Goal: Task Accomplishment & Management: Manage account settings

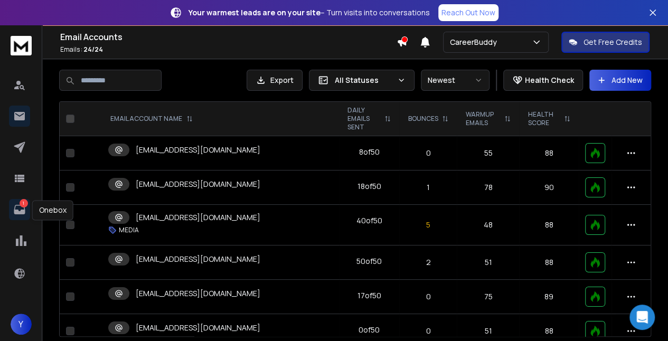
click at [18, 205] on icon at bounding box center [19, 209] width 13 height 13
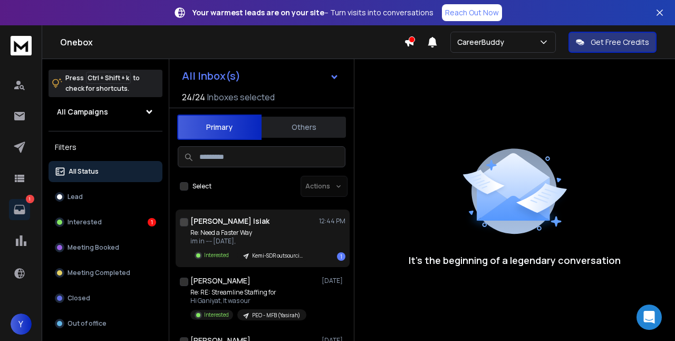
click at [266, 222] on div "[PERSON_NAME] Isiak 12:44 PM" at bounding box center [267, 221] width 155 height 11
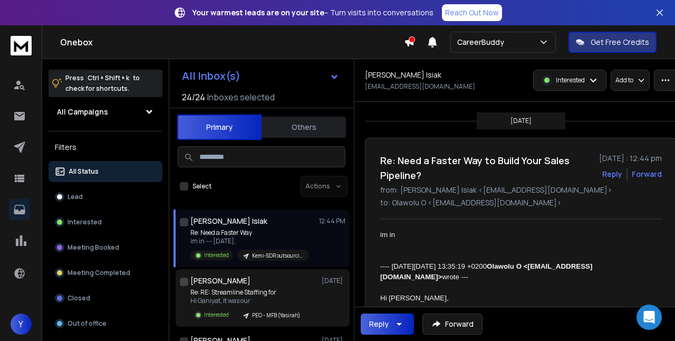
click at [221, 288] on p "Re: RE: Streamline Staffing for" at bounding box center [248, 292] width 116 height 8
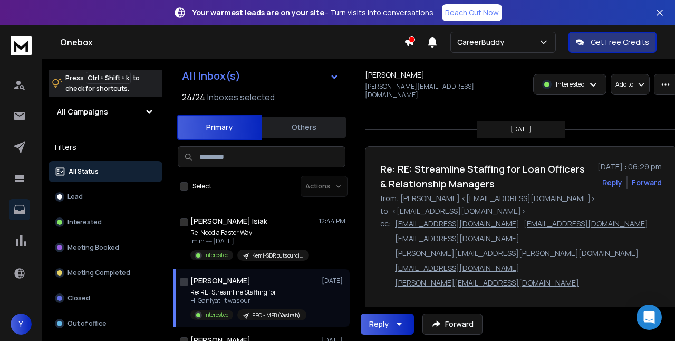
click at [290, 124] on button "Others" at bounding box center [304, 127] width 84 height 23
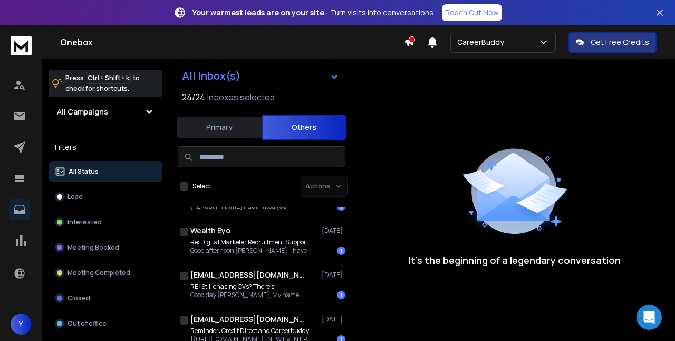
scroll to position [1190, 0]
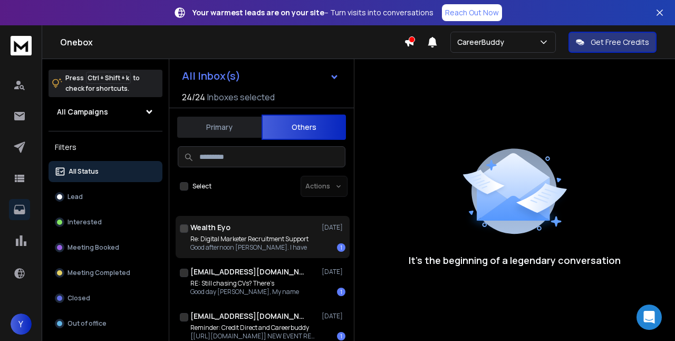
click at [273, 245] on p "Good afternoon [PERSON_NAME]. I have" at bounding box center [249, 247] width 118 height 8
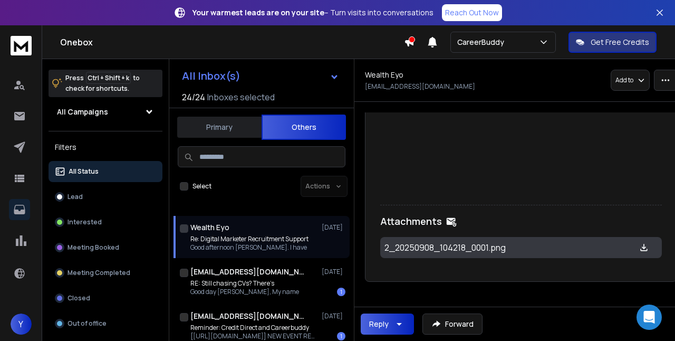
scroll to position [552, 0]
click at [462, 245] on div "2_20250908_104218_0001.png" at bounding box center [503, 247] width 237 height 13
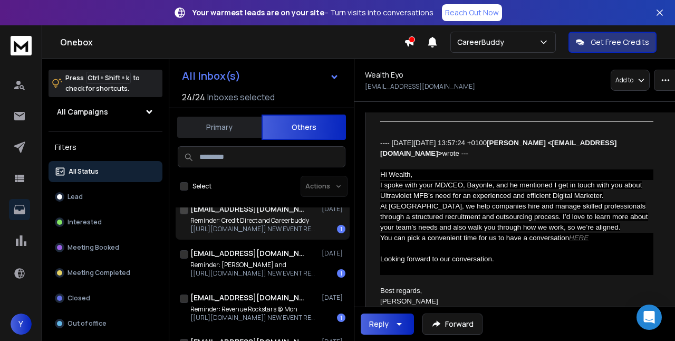
scroll to position [1298, 0]
click at [245, 222] on p "Reminder: Credit Direct and Careerbuddy" at bounding box center [253, 220] width 127 height 8
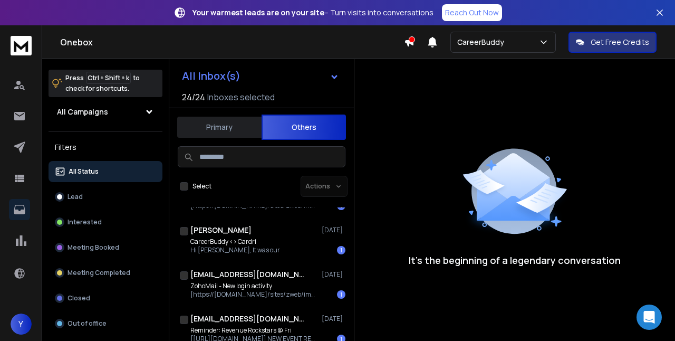
scroll to position [2739, 0]
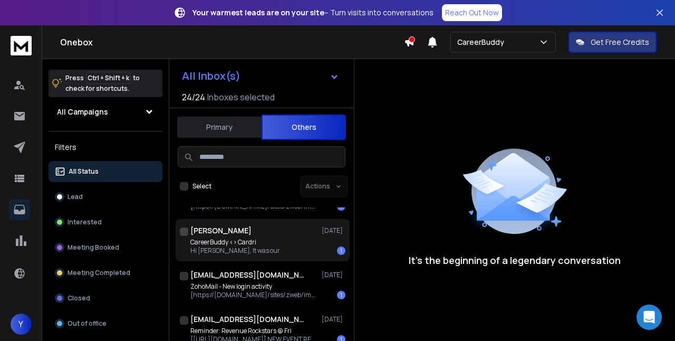
click at [287, 241] on div "CareerBuddy <> Cardri Hi [PERSON_NAME], It was our 1" at bounding box center [267, 246] width 155 height 17
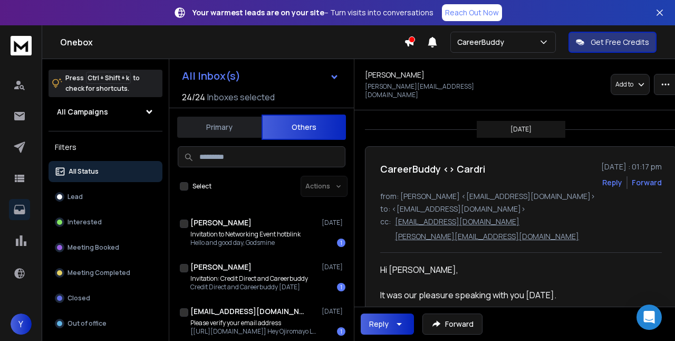
scroll to position [3013, 0]
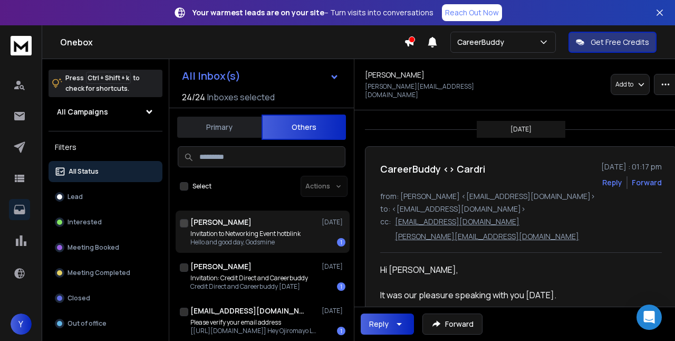
click at [253, 241] on p "Hello and good day, Godsmine" at bounding box center [245, 242] width 110 height 8
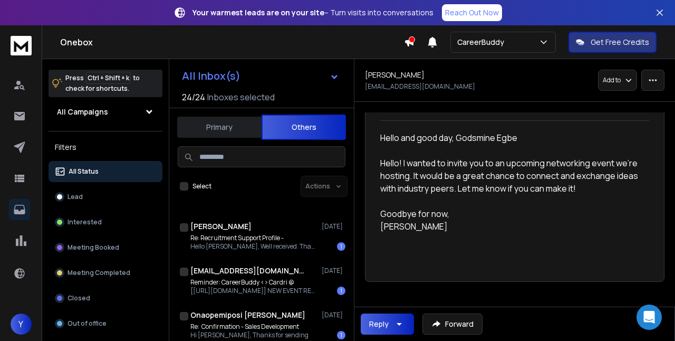
scroll to position [3314, 0]
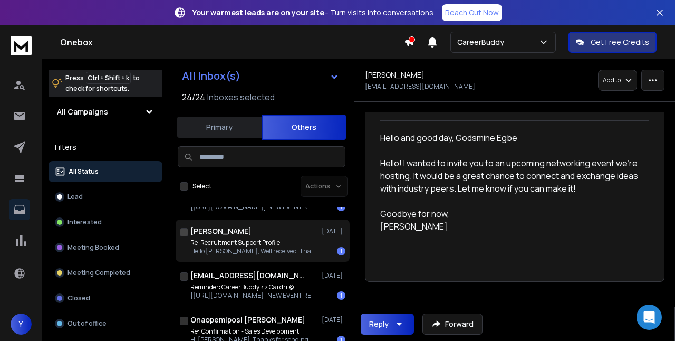
click at [251, 245] on p "Re: Recruitment Support Profile -" at bounding box center [253, 243] width 127 height 8
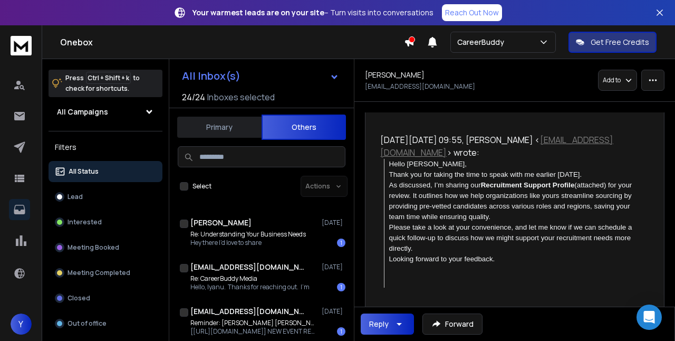
scroll to position [3634, 0]
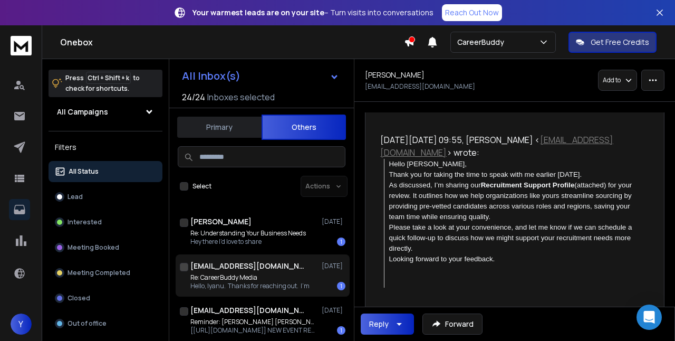
click at [261, 268] on h1 "[EMAIL_ADDRESS][DOMAIN_NAME]" at bounding box center [248, 266] width 116 height 11
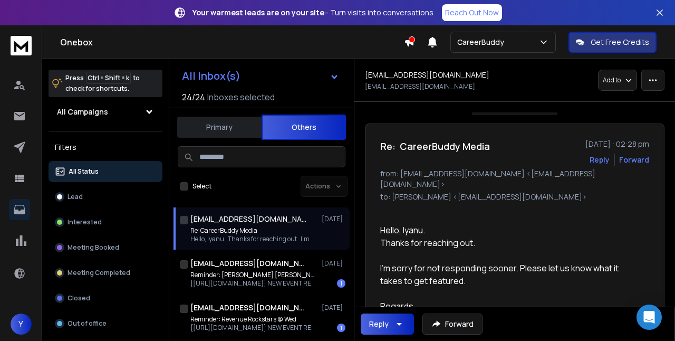
scroll to position [3684, 0]
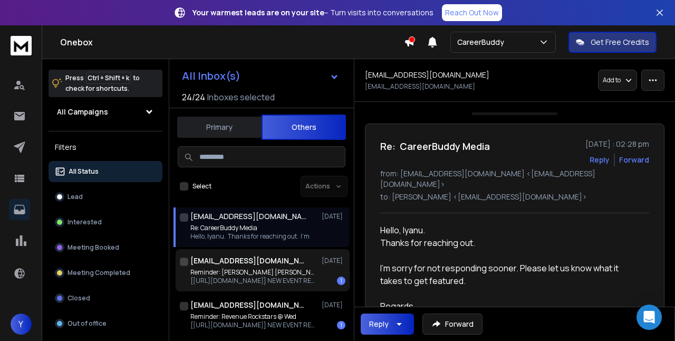
click at [257, 271] on p "Reminder: [PERSON_NAME] [PERSON_NAME] and" at bounding box center [253, 272] width 127 height 8
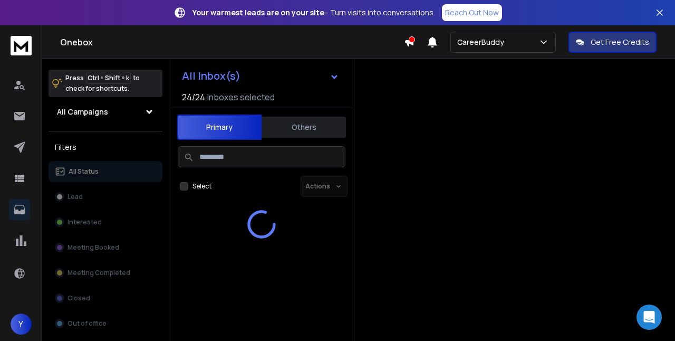
scroll to position [0, 0]
click at [230, 122] on button "Primary" at bounding box center [219, 127] width 84 height 25
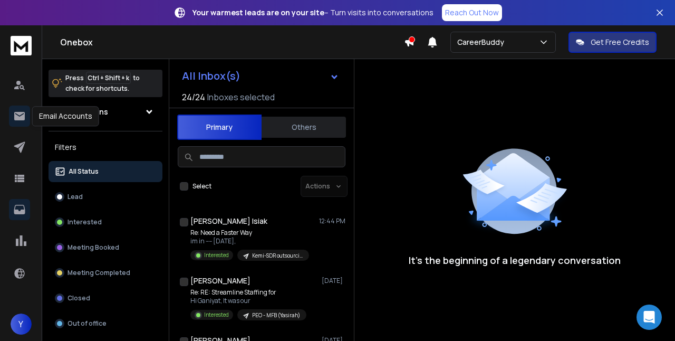
click at [21, 117] on icon at bounding box center [19, 116] width 11 height 8
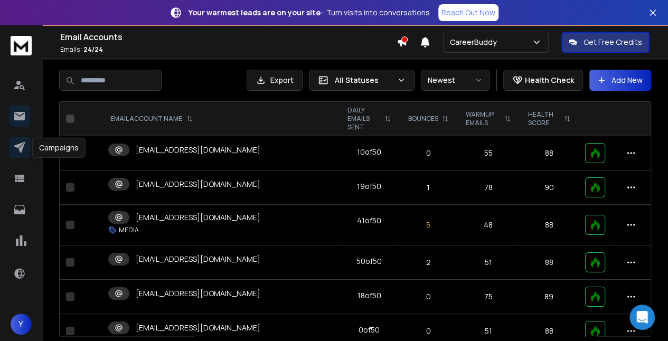
click at [15, 145] on icon at bounding box center [19, 147] width 13 height 13
